Goal: Task Accomplishment & Management: Manage account settings

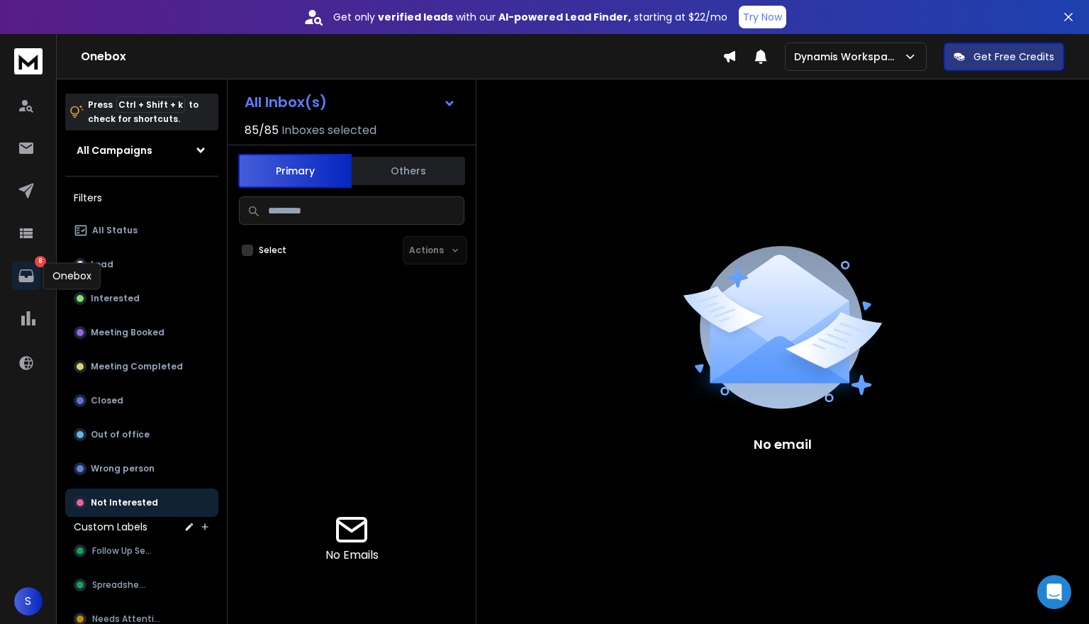
click at [21, 269] on icon at bounding box center [25, 275] width 15 height 13
click at [106, 264] on p "Lead" at bounding box center [102, 264] width 23 height 11
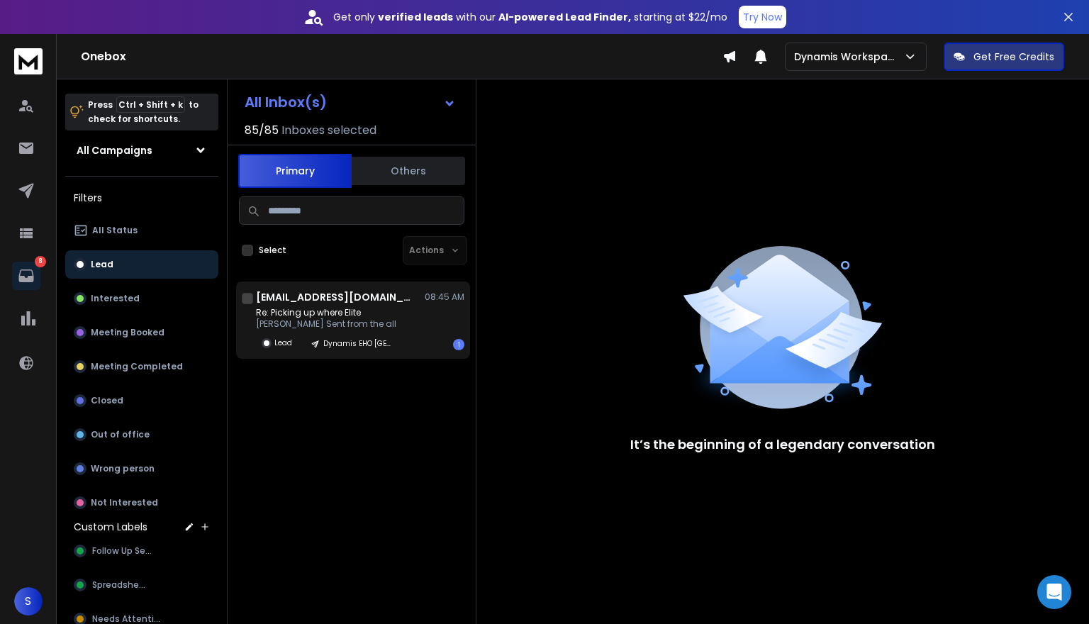
click at [323, 298] on h1 "[EMAIL_ADDRESS][DOMAIN_NAME]" at bounding box center [334, 297] width 156 height 14
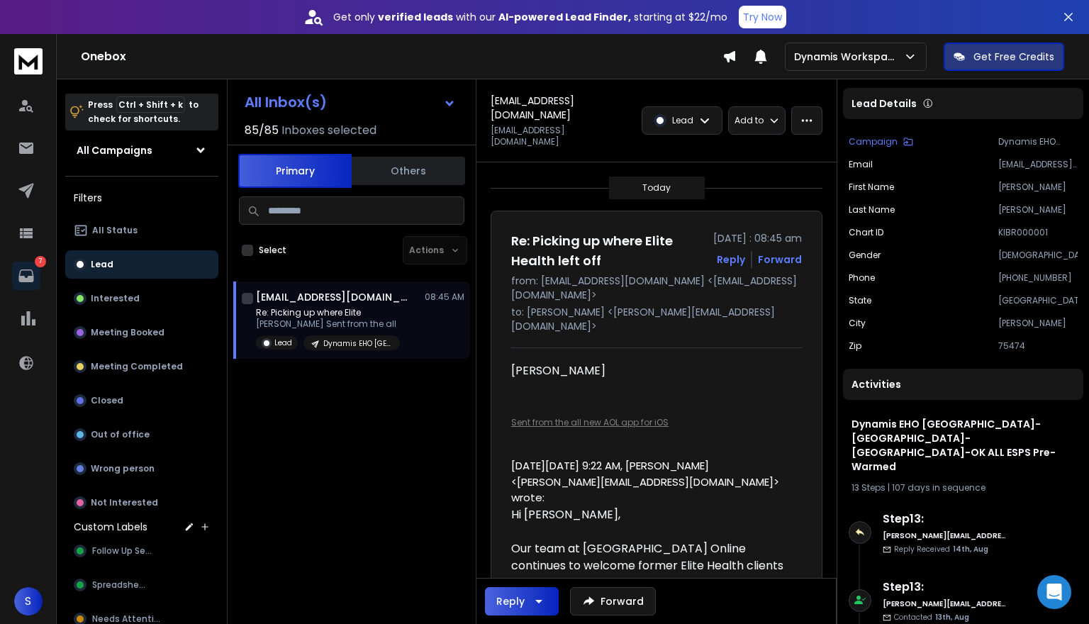
click at [1006, 209] on p "[PERSON_NAME]" at bounding box center [1037, 209] width 79 height 11
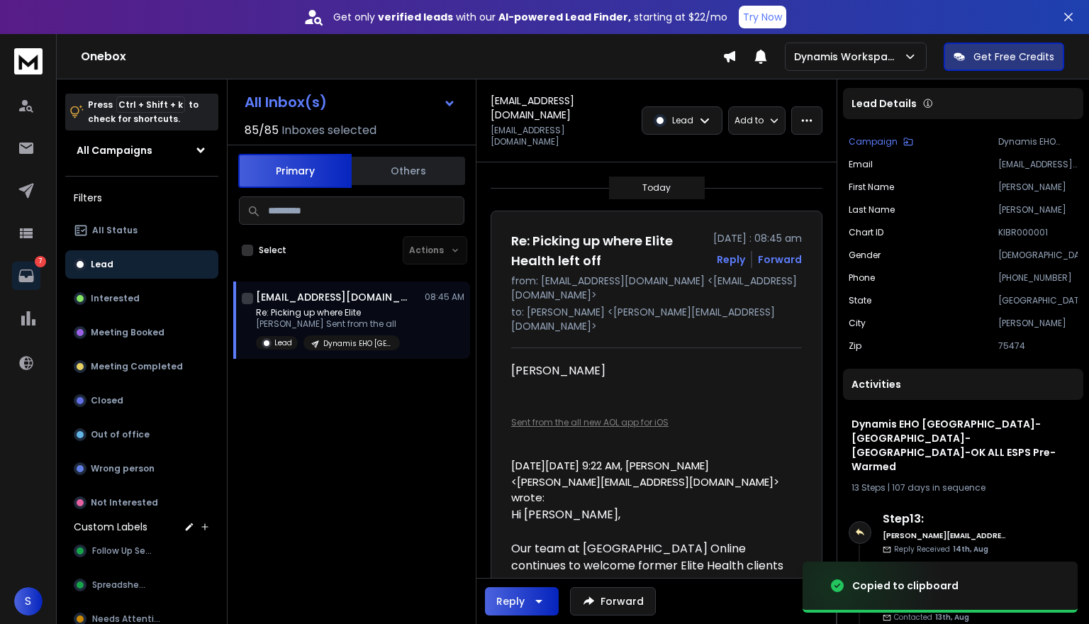
click at [1012, 185] on p "[PERSON_NAME]" at bounding box center [1037, 187] width 79 height 11
click at [1034, 273] on p "[PHONE_NUMBER]" at bounding box center [1037, 277] width 79 height 11
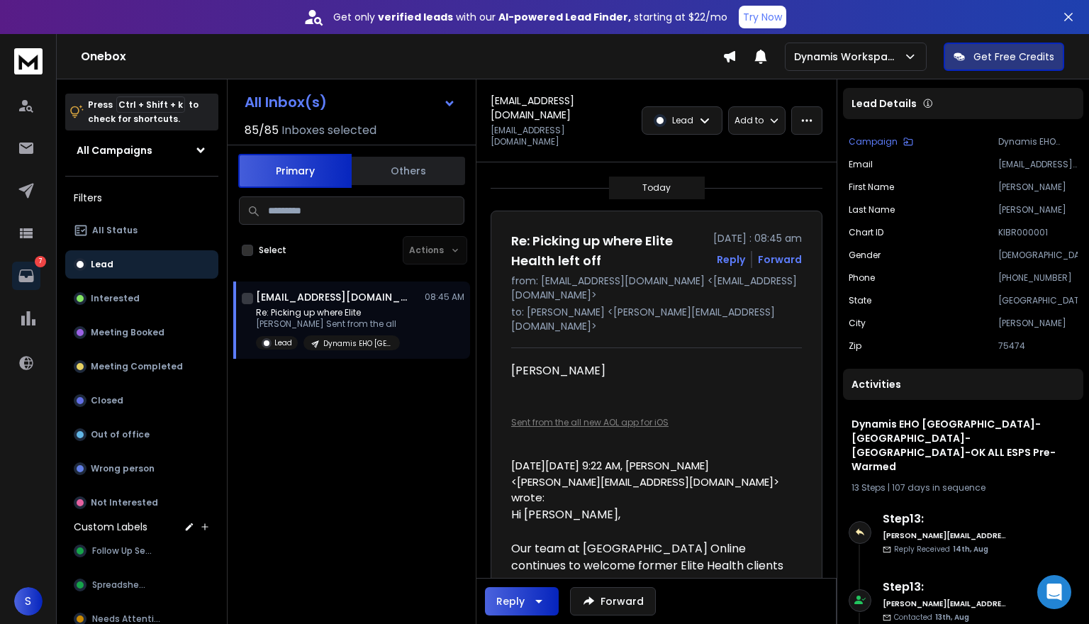
click at [352, 215] on input at bounding box center [352, 210] width 226 height 28
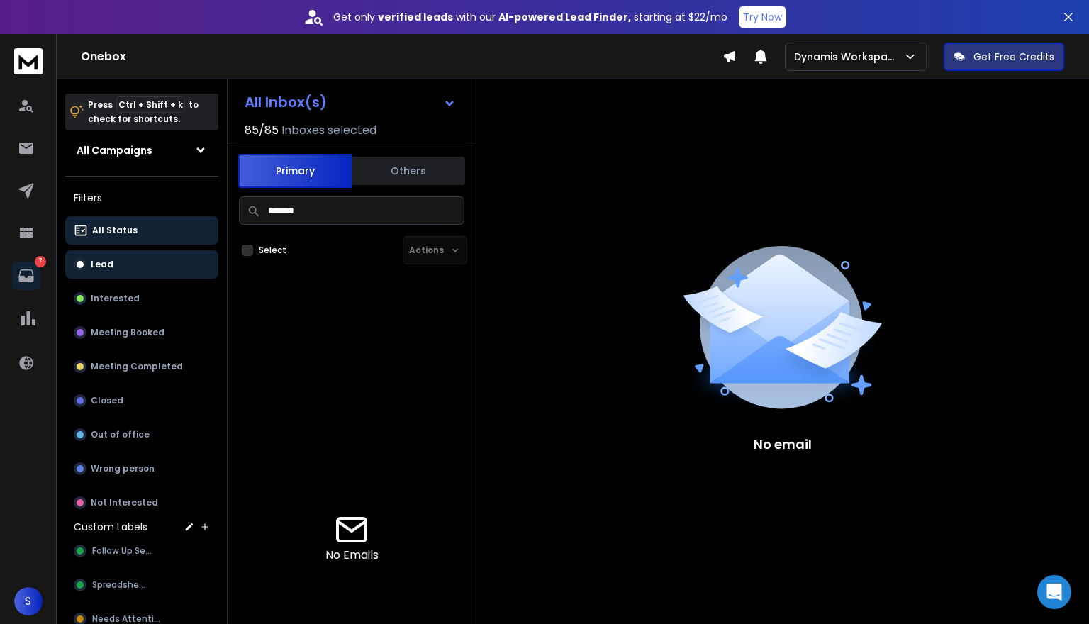
type input "*******"
click at [154, 233] on button "All Status" at bounding box center [141, 230] width 153 height 28
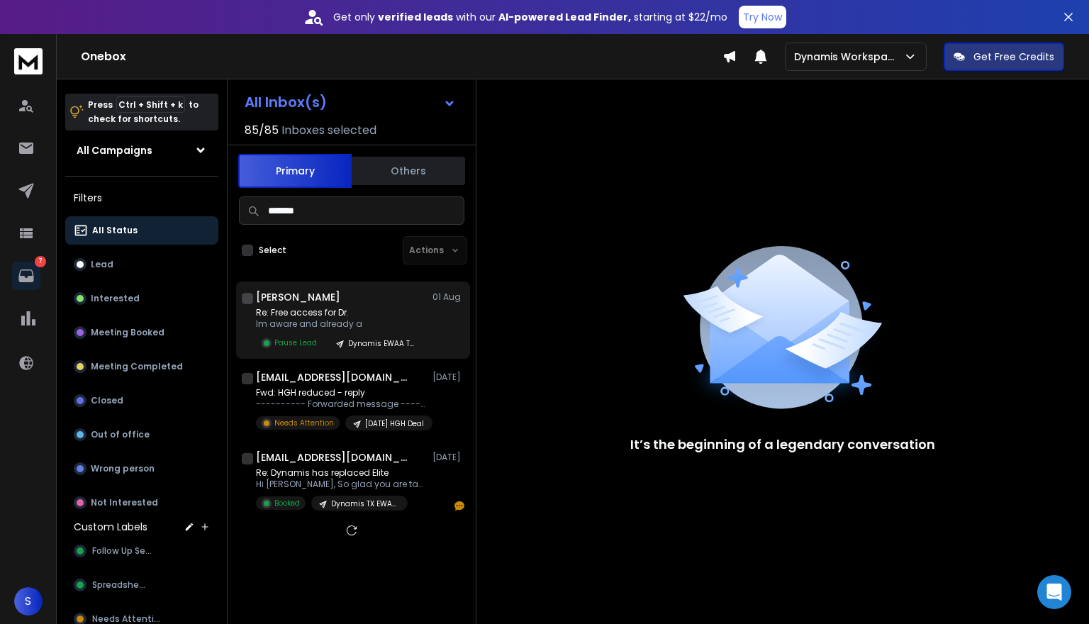
click at [365, 316] on p "Re: Free access for Dr." at bounding box center [340, 312] width 169 height 11
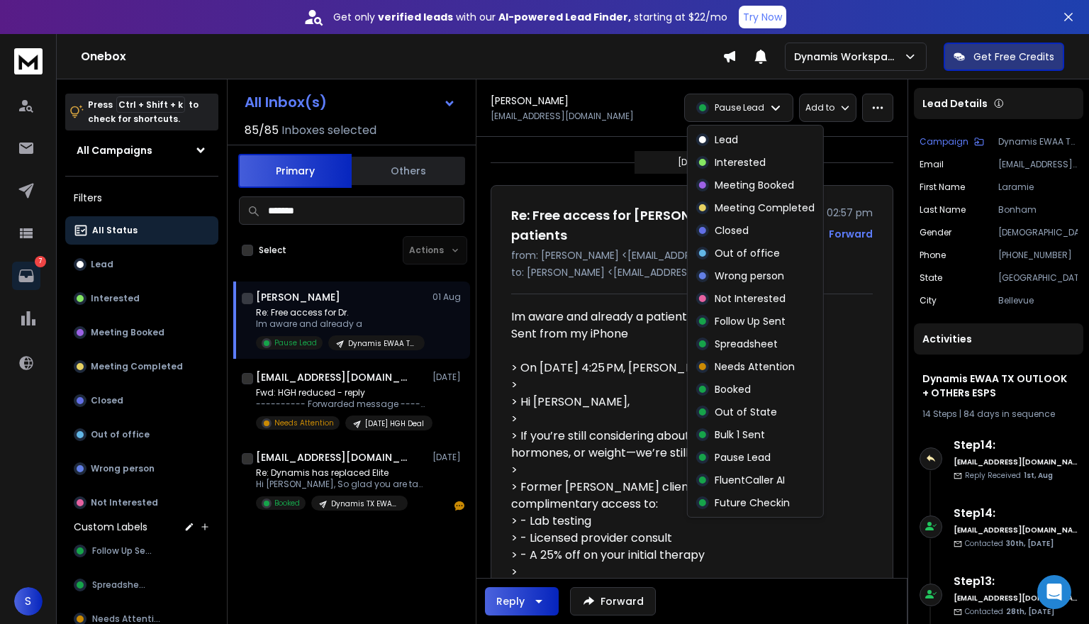
click at [752, 106] on p "Pause Lead" at bounding box center [740, 107] width 50 height 11
click at [588, 160] on div "[DATE]" at bounding box center [692, 162] width 403 height 23
